Goal: Task Accomplishment & Management: Manage account settings

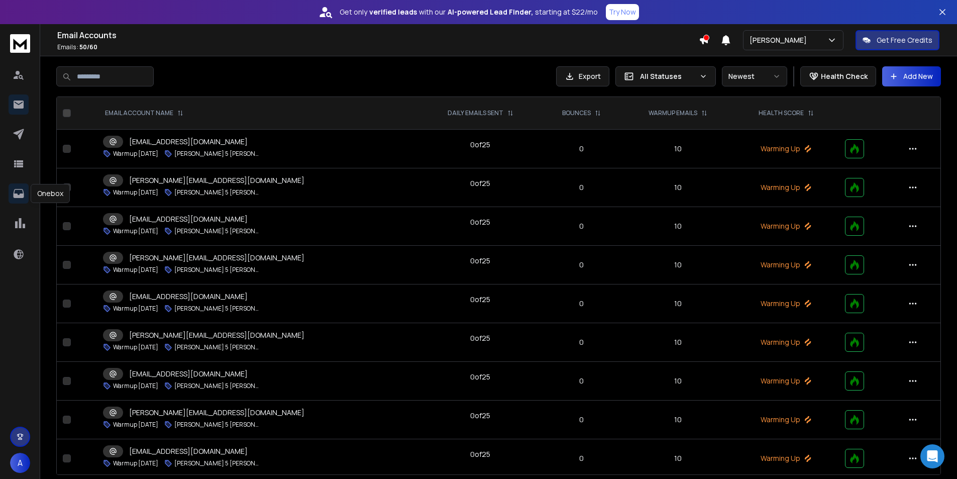
click at [18, 198] on icon at bounding box center [19, 193] width 12 height 12
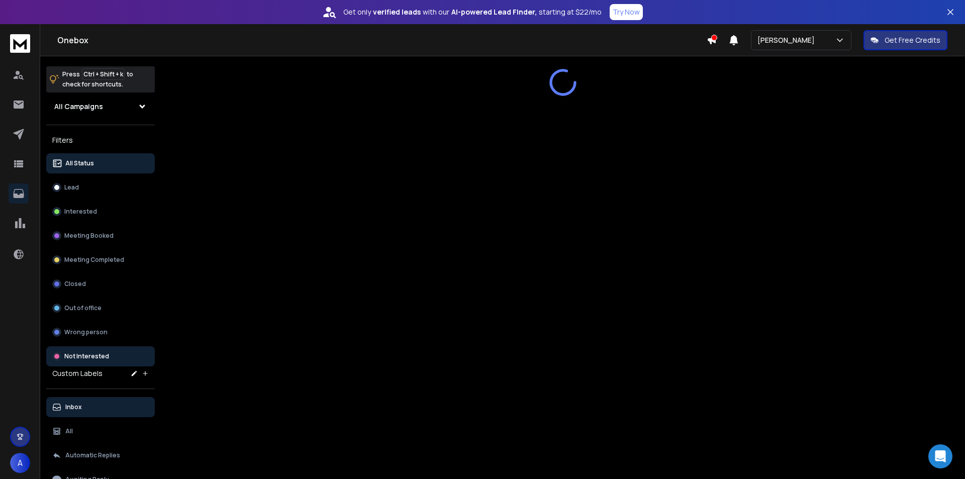
click at [95, 359] on p "Not Interested" at bounding box center [86, 356] width 45 height 8
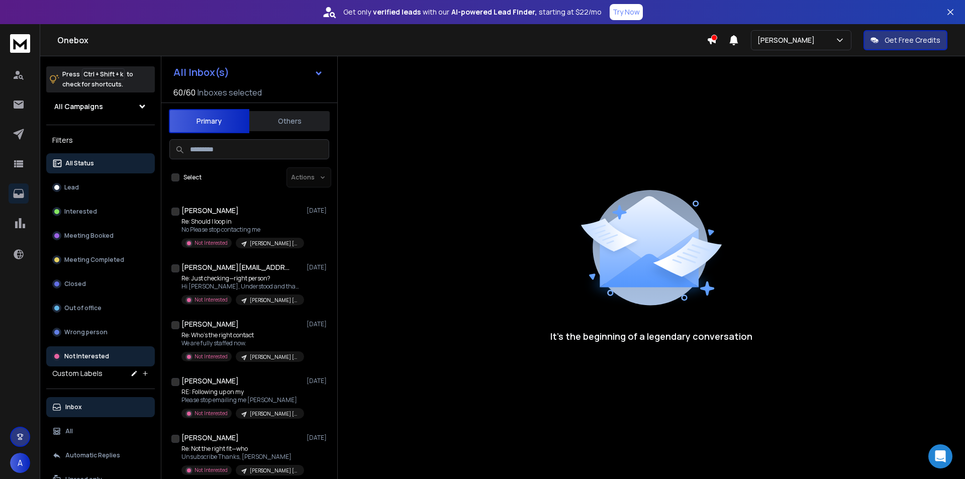
click at [99, 163] on button "All Status" at bounding box center [100, 163] width 109 height 20
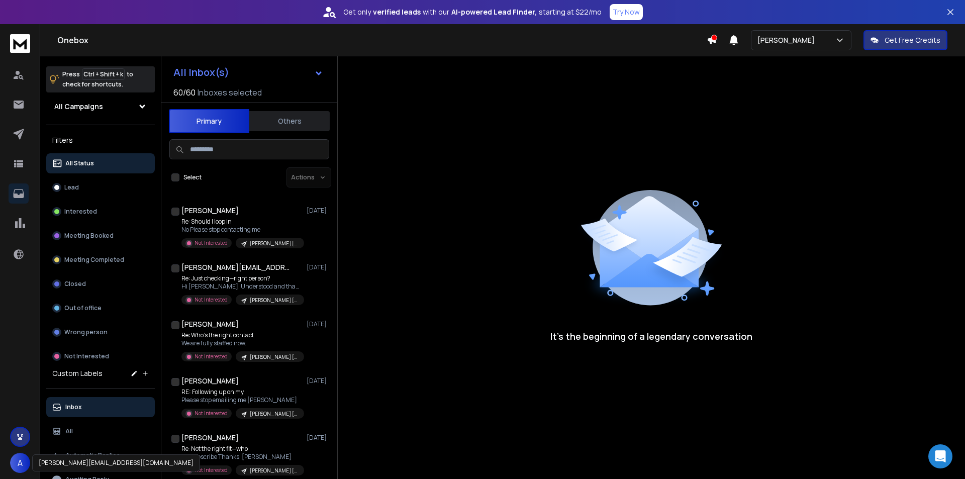
click at [19, 458] on span "A" at bounding box center [20, 463] width 20 height 20
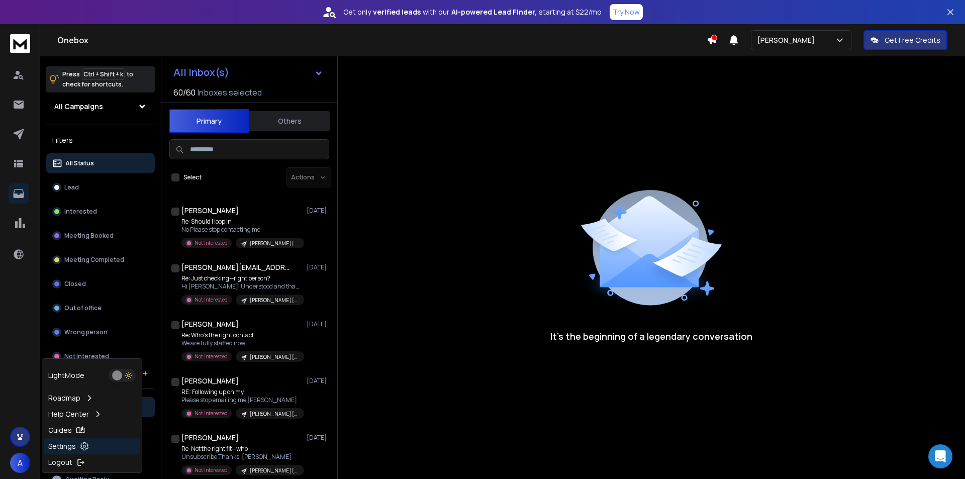
click at [74, 445] on p "Settings" at bounding box center [62, 446] width 28 height 10
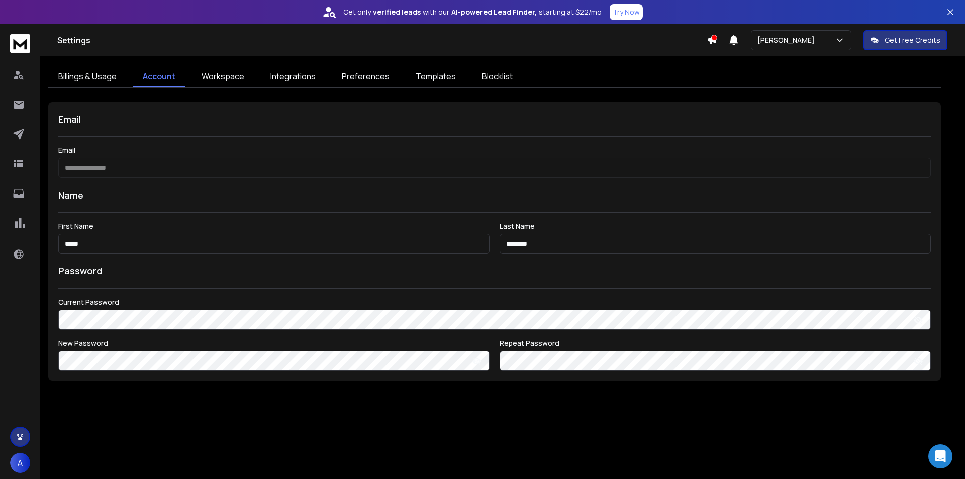
click at [233, 71] on link "Workspace" at bounding box center [222, 76] width 63 height 21
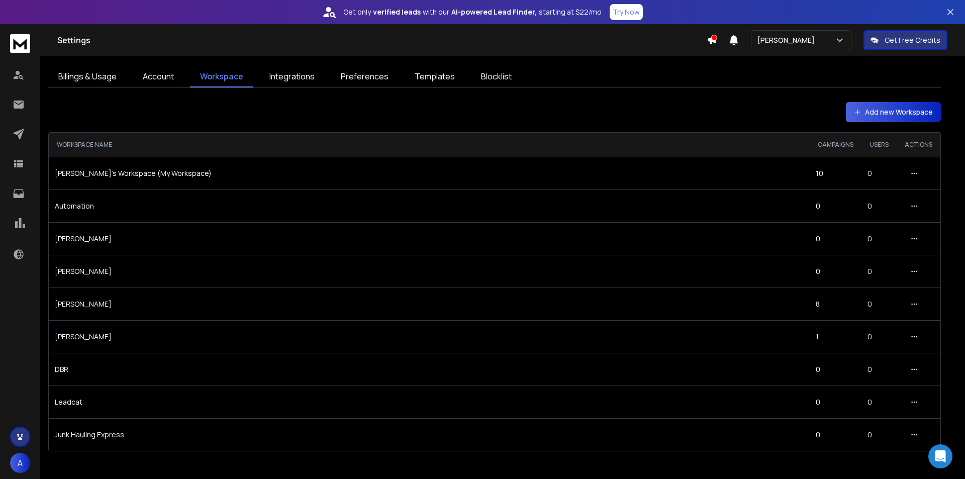
click at [273, 76] on link "Integrations" at bounding box center [291, 76] width 65 height 21
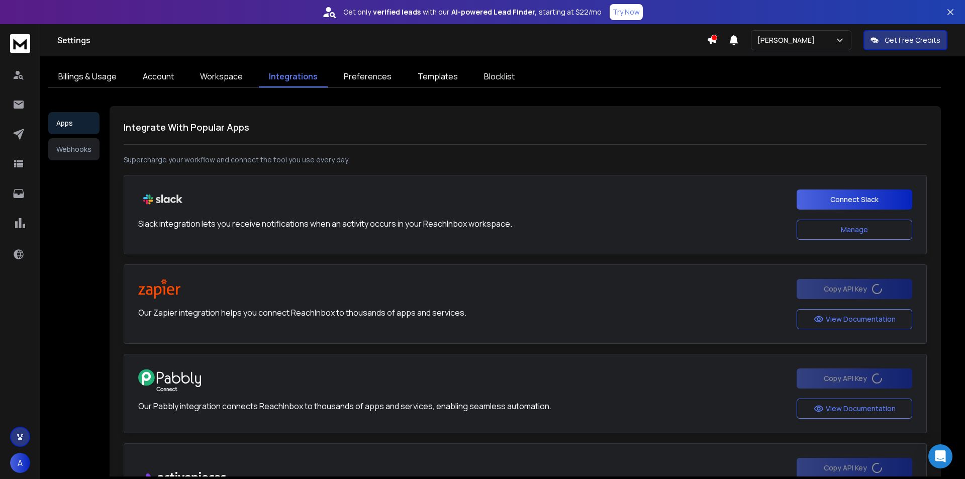
click at [240, 77] on link "Workspace" at bounding box center [221, 76] width 63 height 21
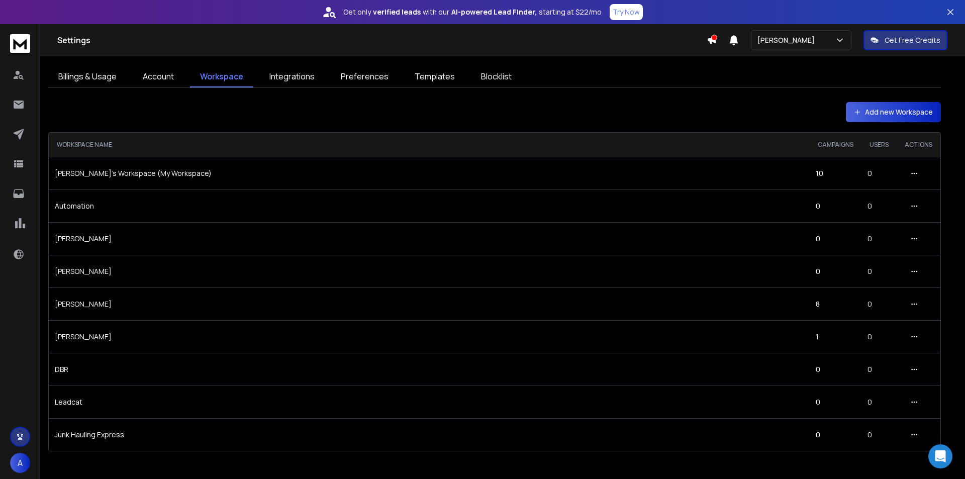
click at [279, 79] on link "Integrations" at bounding box center [291, 76] width 65 height 21
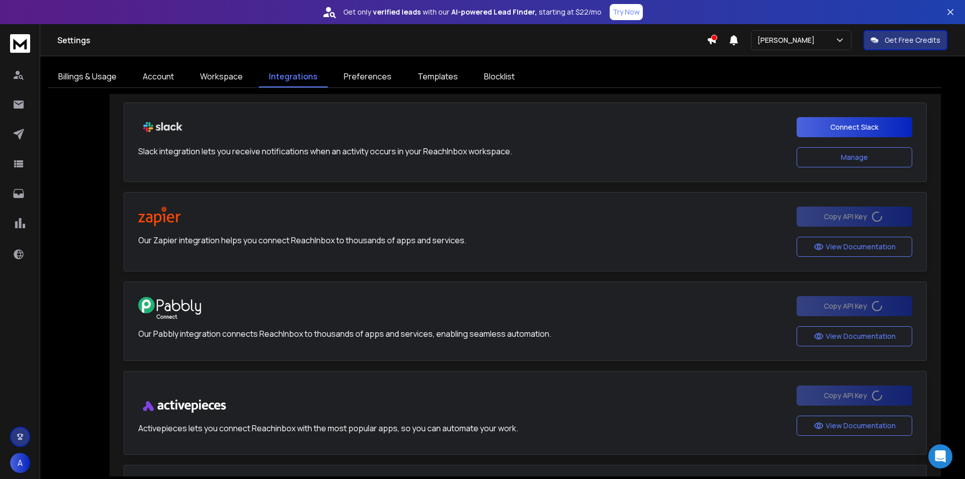
scroll to position [154, 0]
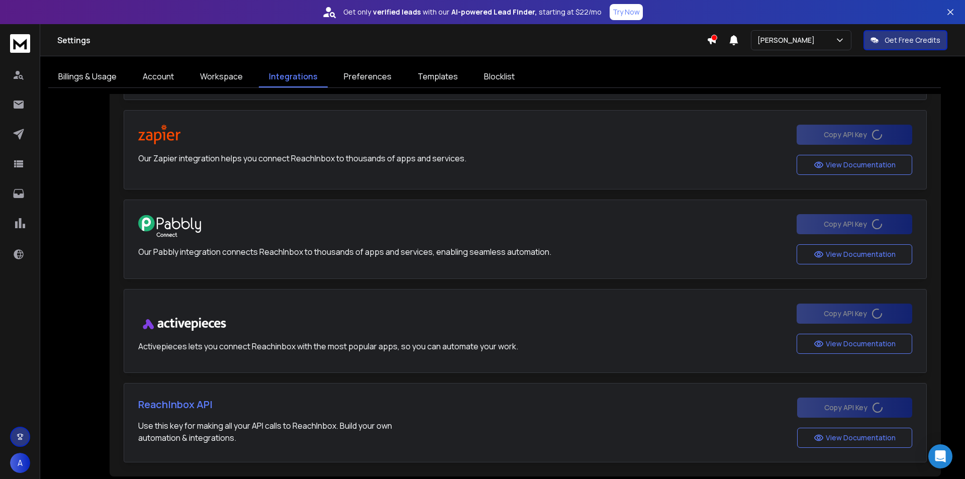
click at [214, 73] on link "Workspace" at bounding box center [221, 76] width 63 height 21
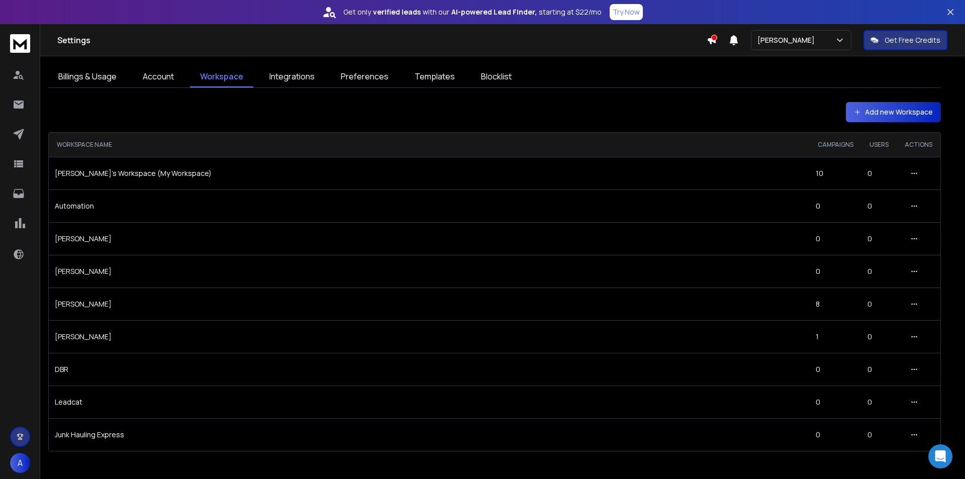
click at [292, 79] on link "Integrations" at bounding box center [291, 76] width 65 height 21
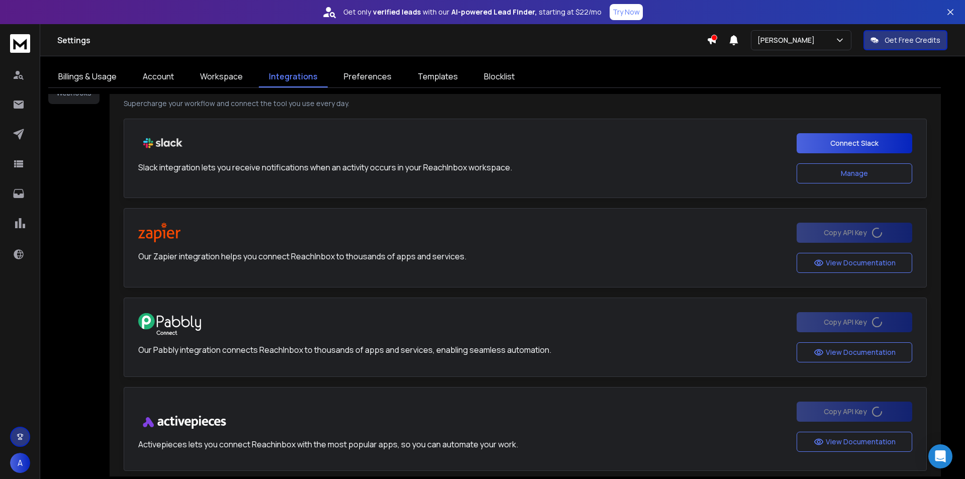
scroll to position [154, 0]
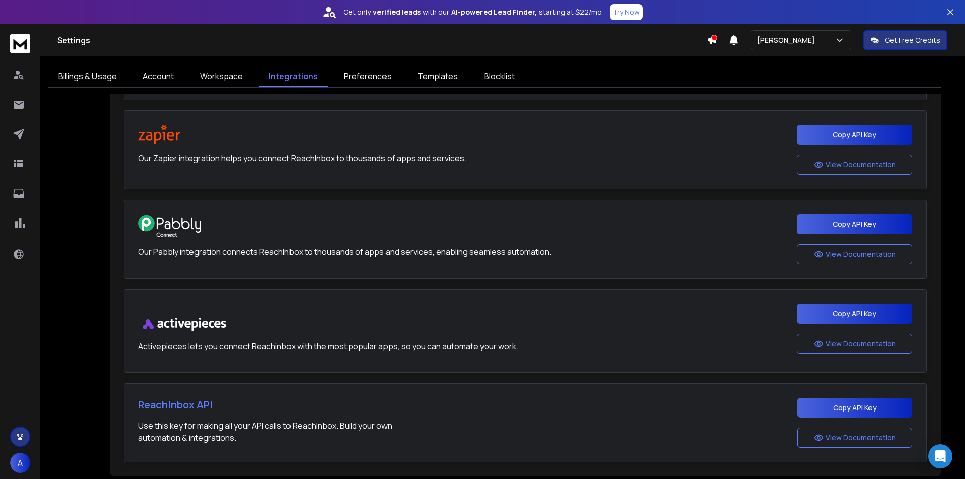
click at [858, 411] on button "Copy API Key" at bounding box center [854, 408] width 115 height 20
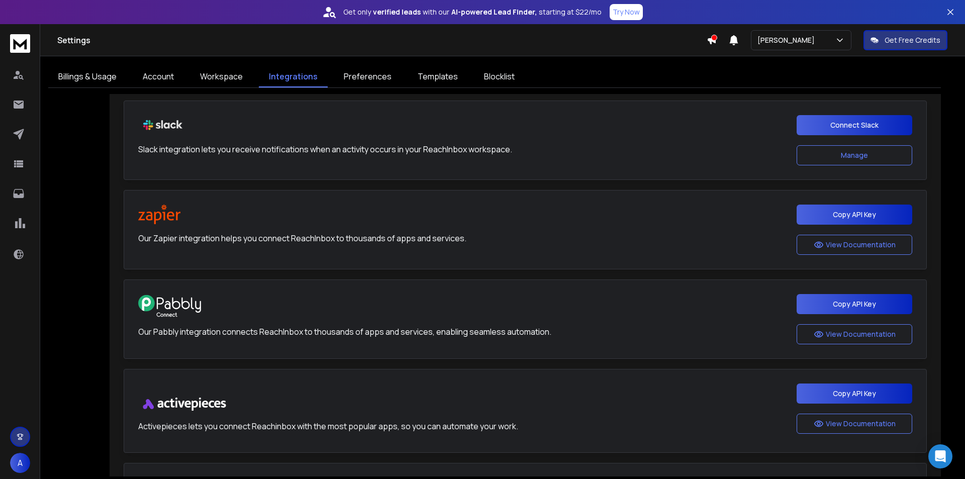
scroll to position [0, 0]
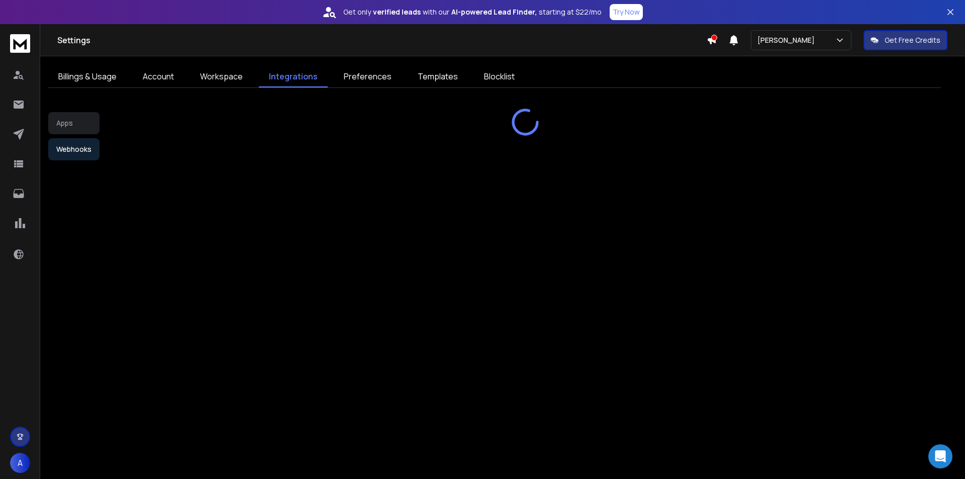
click at [69, 149] on button "Webhooks" at bounding box center [73, 149] width 51 height 22
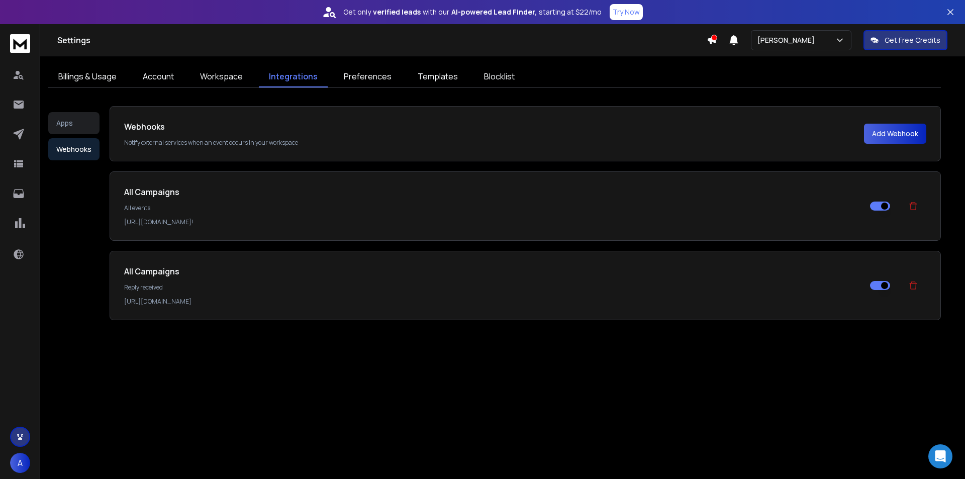
click at [483, 70] on link "Blocklist" at bounding box center [499, 76] width 51 height 21
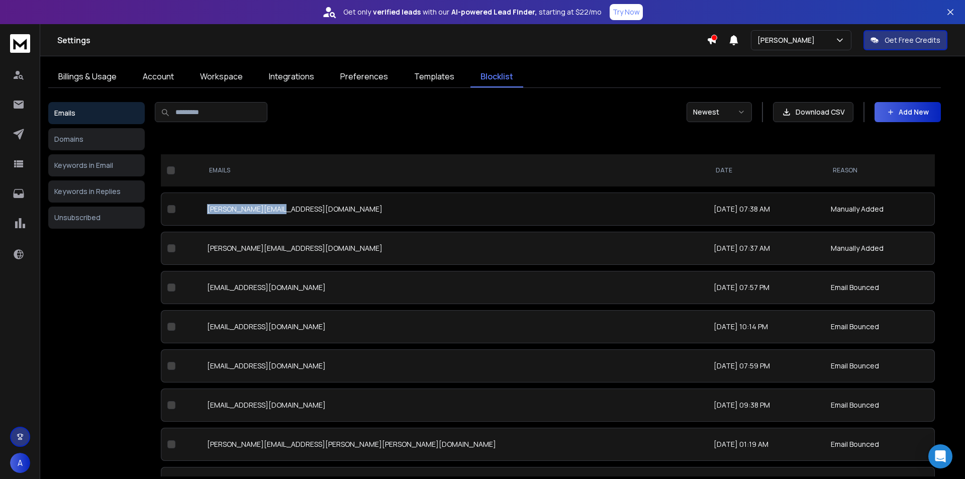
drag, startPoint x: 207, startPoint y: 208, endPoint x: 283, endPoint y: 213, distance: 76.5
click at [283, 213] on td "[PERSON_NAME][EMAIL_ADDRESS][DOMAIN_NAME]" at bounding box center [454, 208] width 507 height 33
copy td "[PERSON_NAME][EMAIL_ADDRESS][DOMAIN_NAME]"
click at [451, 211] on td "[PERSON_NAME][EMAIL_ADDRESS][DOMAIN_NAME]" at bounding box center [454, 208] width 507 height 33
click at [168, 208] on button "button" at bounding box center [171, 209] width 8 height 8
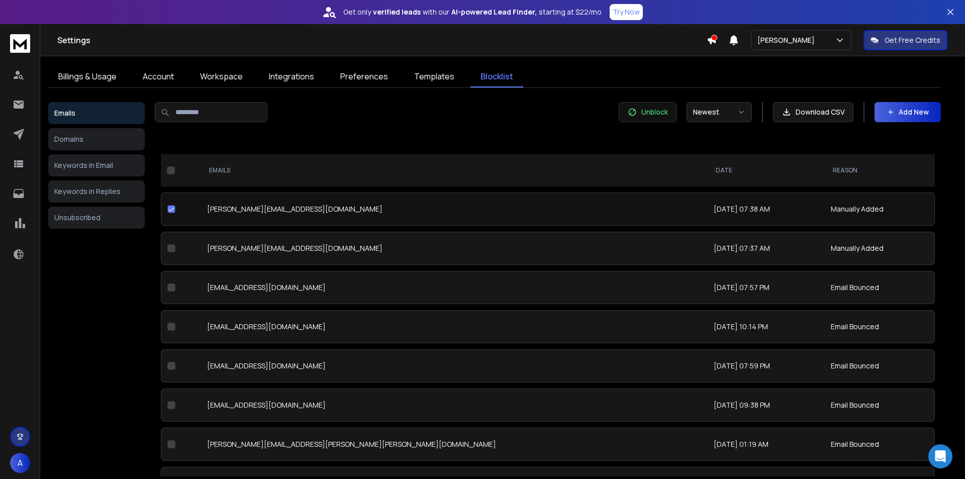
click at [171, 210] on button "button" at bounding box center [171, 209] width 8 height 8
click at [722, 116] on button "Newest" at bounding box center [718, 112] width 65 height 20
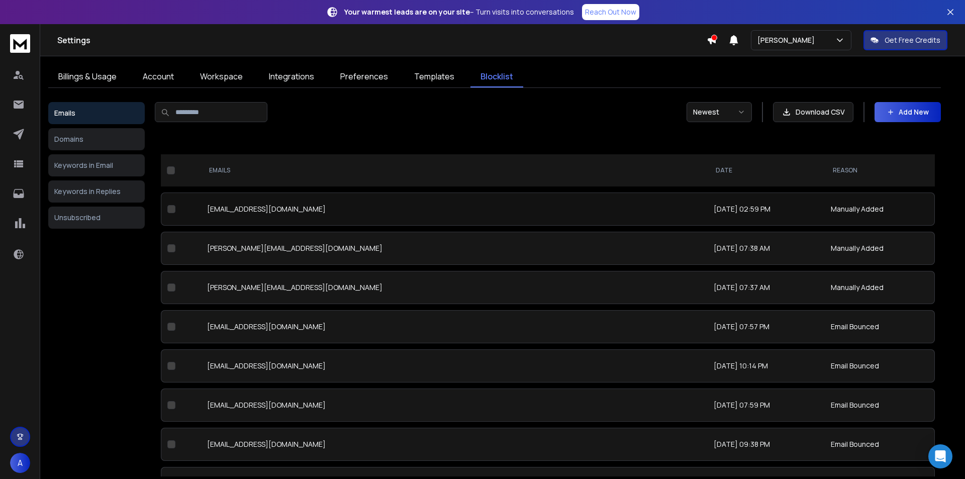
click at [174, 209] on button "button" at bounding box center [171, 209] width 8 height 8
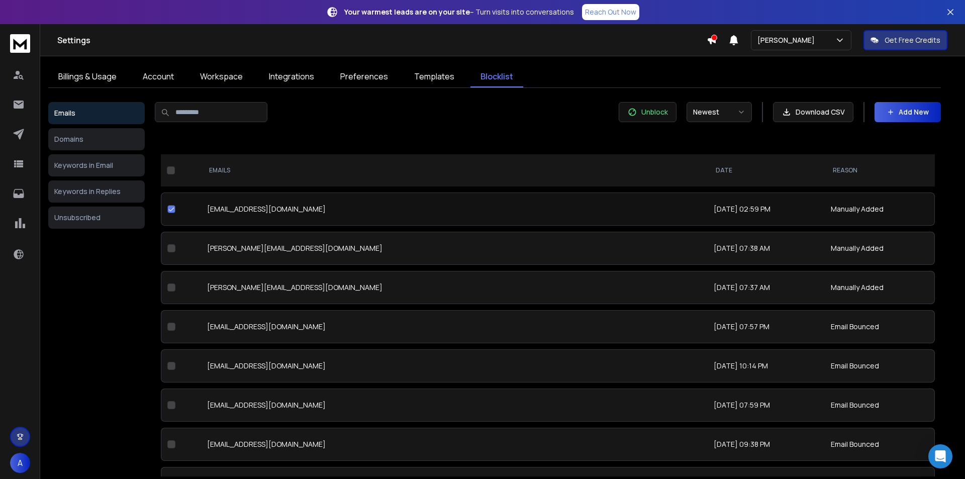
click at [174, 209] on button "button" at bounding box center [171, 209] width 8 height 8
click at [627, 118] on button "Unblock" at bounding box center [648, 112] width 58 height 20
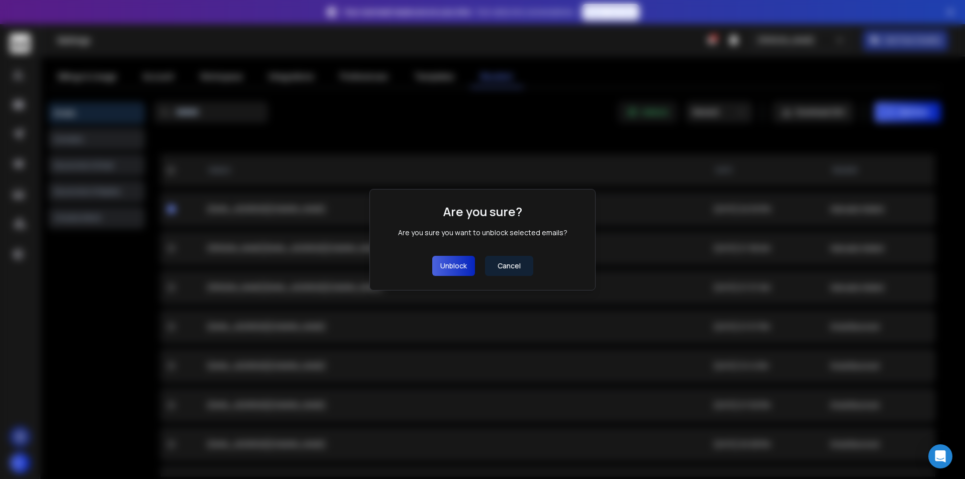
click at [500, 267] on button "Cancel" at bounding box center [509, 266] width 48 height 20
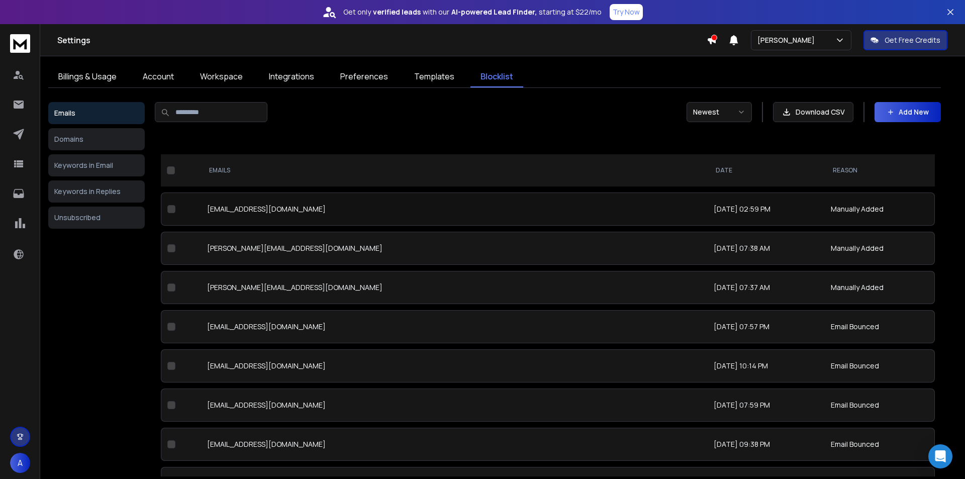
click at [172, 209] on button "button" at bounding box center [171, 209] width 8 height 8
click at [631, 113] on icon at bounding box center [632, 112] width 10 height 10
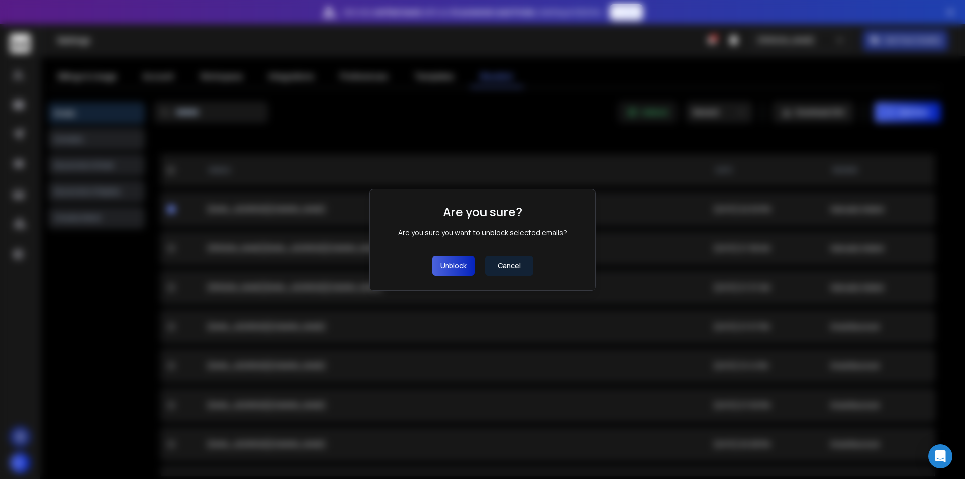
click at [457, 262] on button "Unblock" at bounding box center [453, 266] width 43 height 20
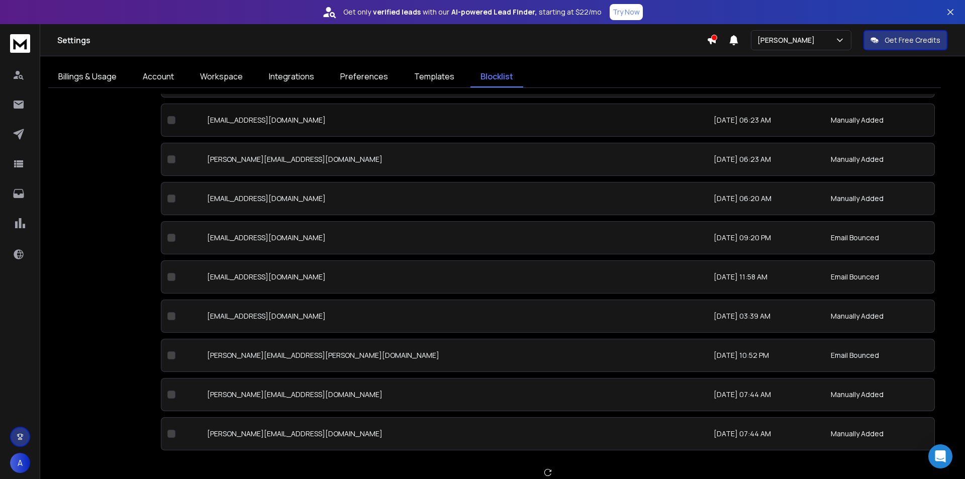
scroll to position [1696, 0]
